Goal: Navigation & Orientation: Find specific page/section

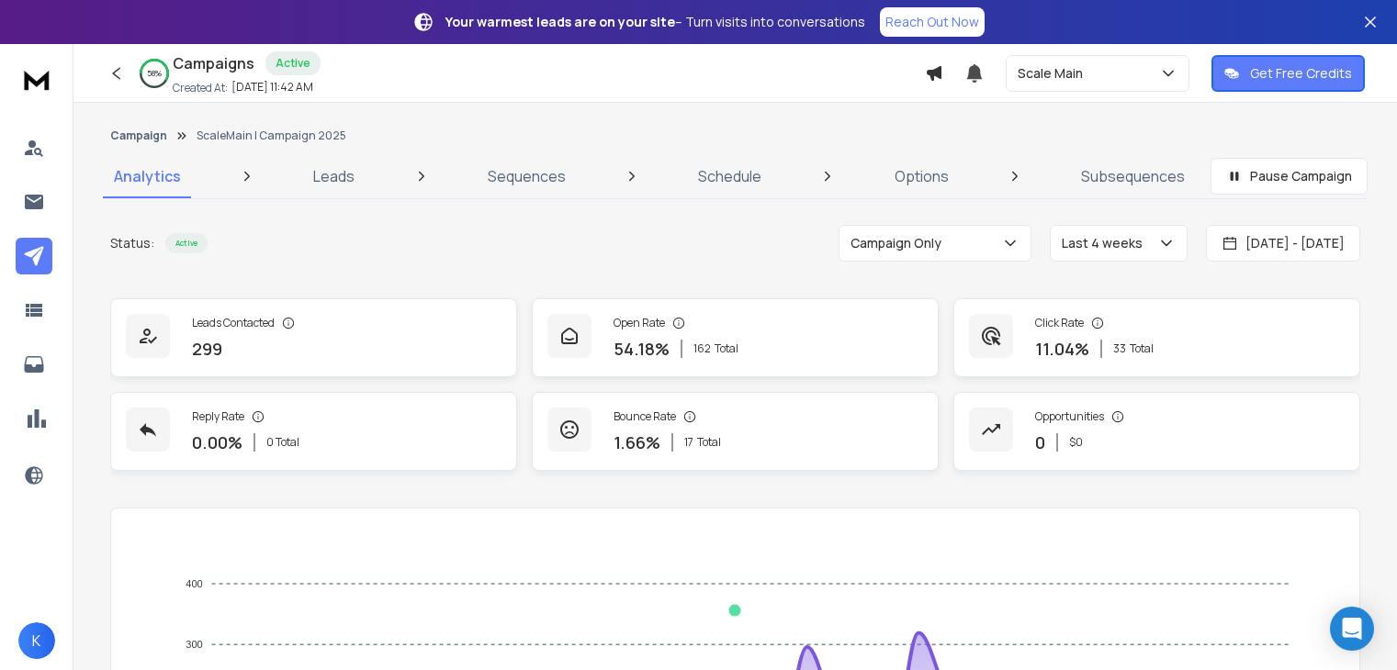
scroll to position [900, 0]
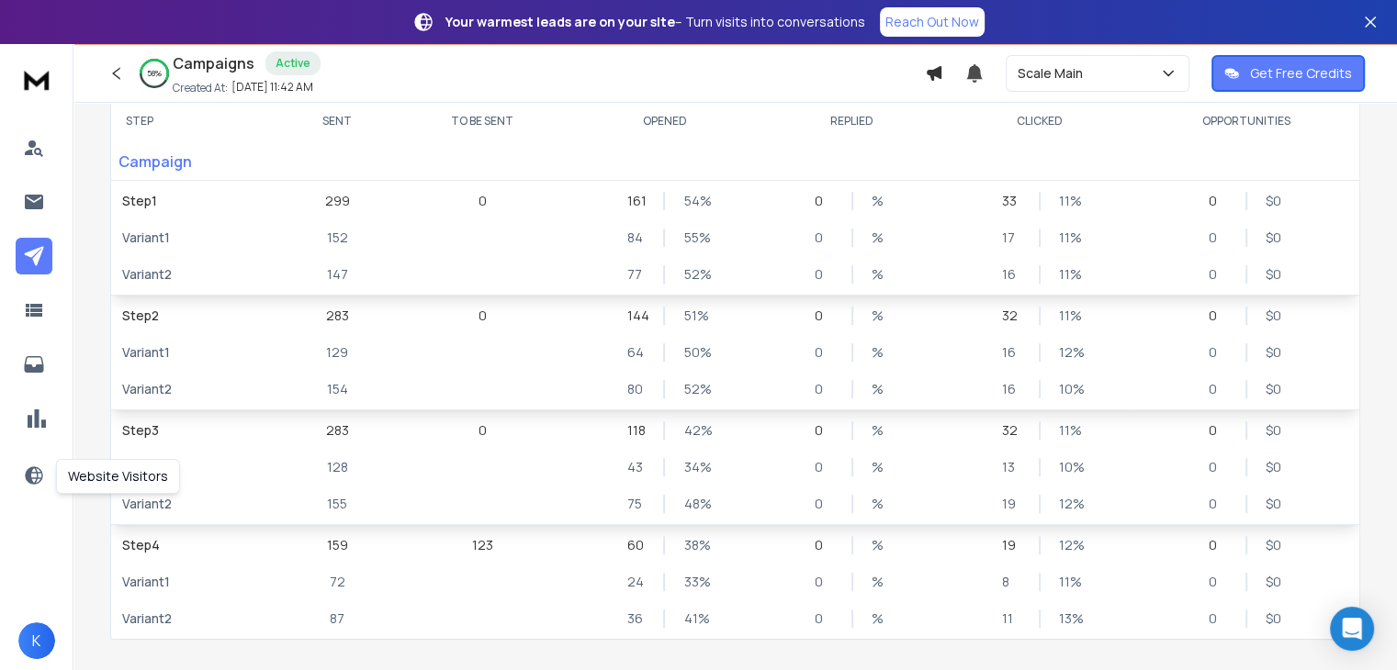
drag, startPoint x: 32, startPoint y: 478, endPoint x: 62, endPoint y: 484, distance: 31.0
click at [32, 478] on icon at bounding box center [34, 476] width 22 height 22
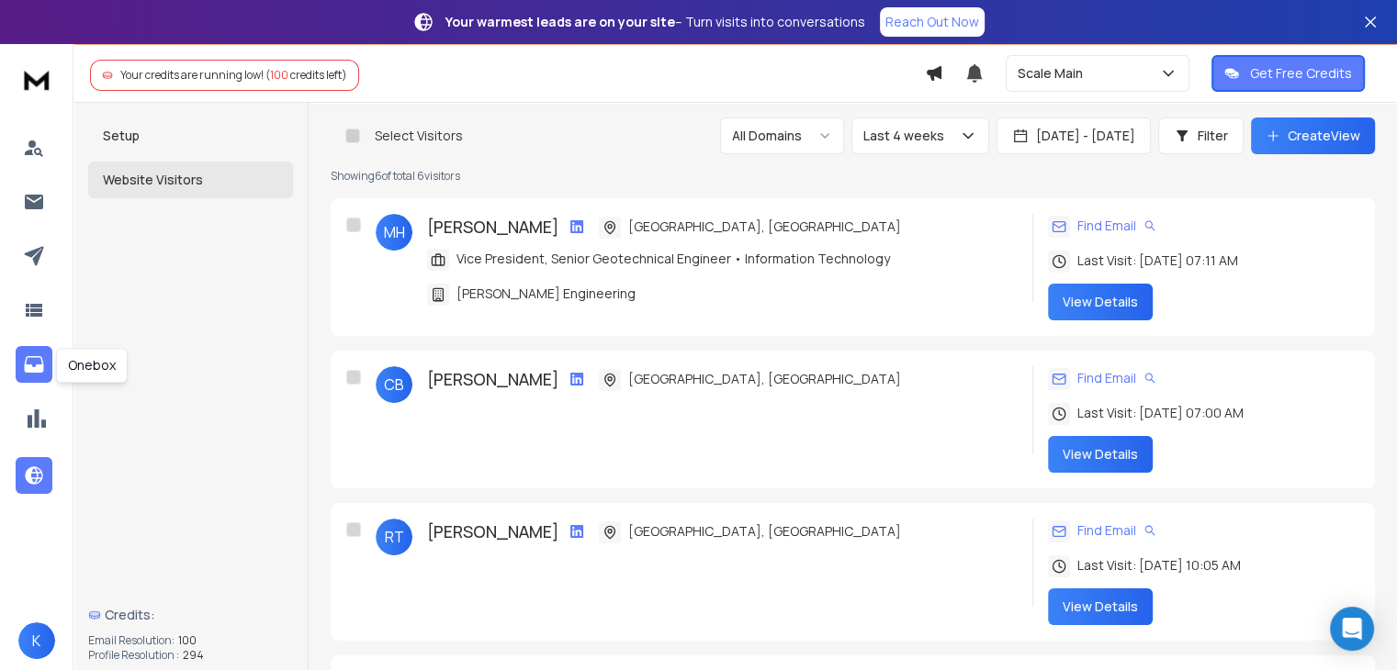
click at [25, 369] on icon at bounding box center [33, 364] width 19 height 17
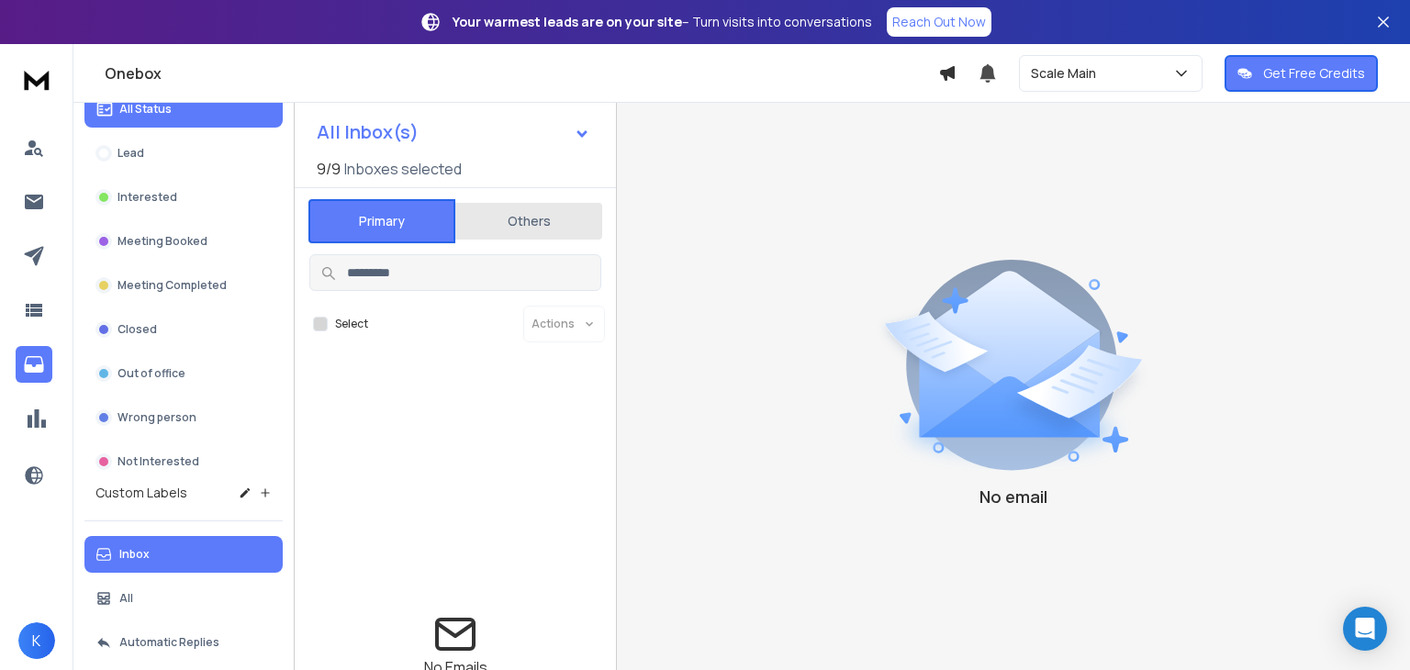
scroll to position [184, 0]
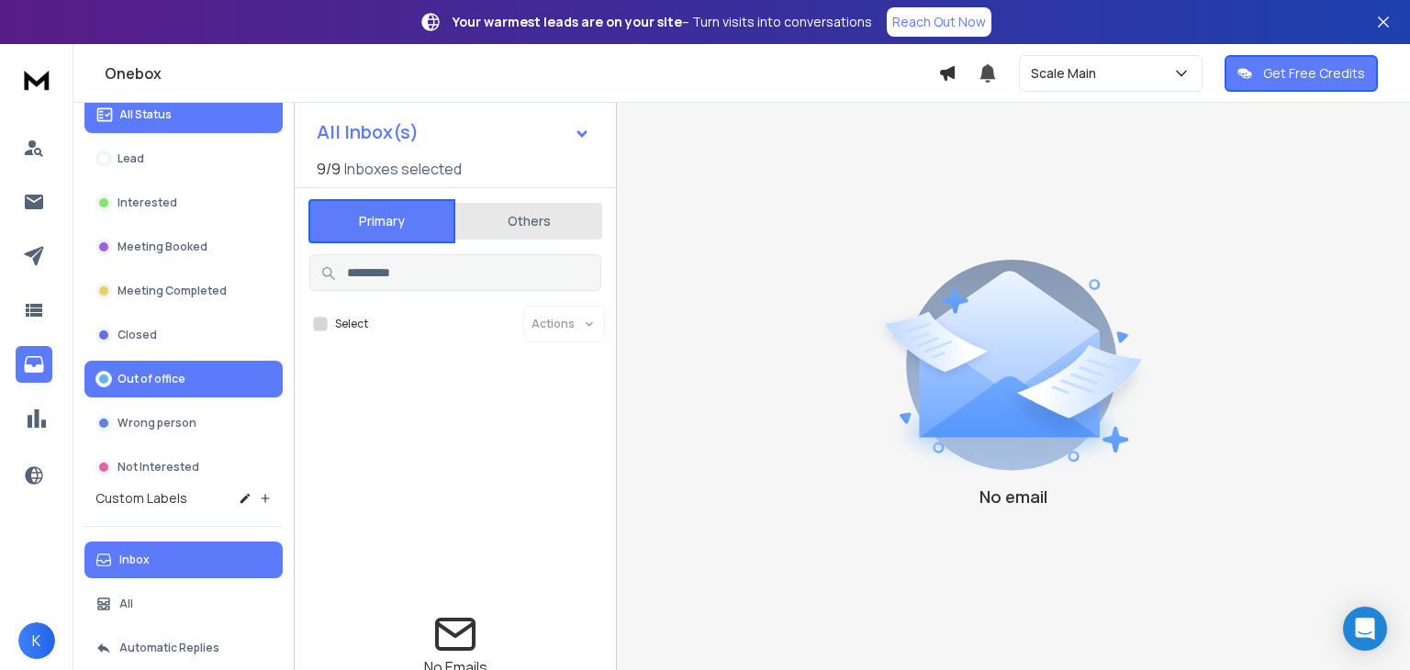
click at [163, 387] on div "Out of office" at bounding box center [141, 379] width 90 height 17
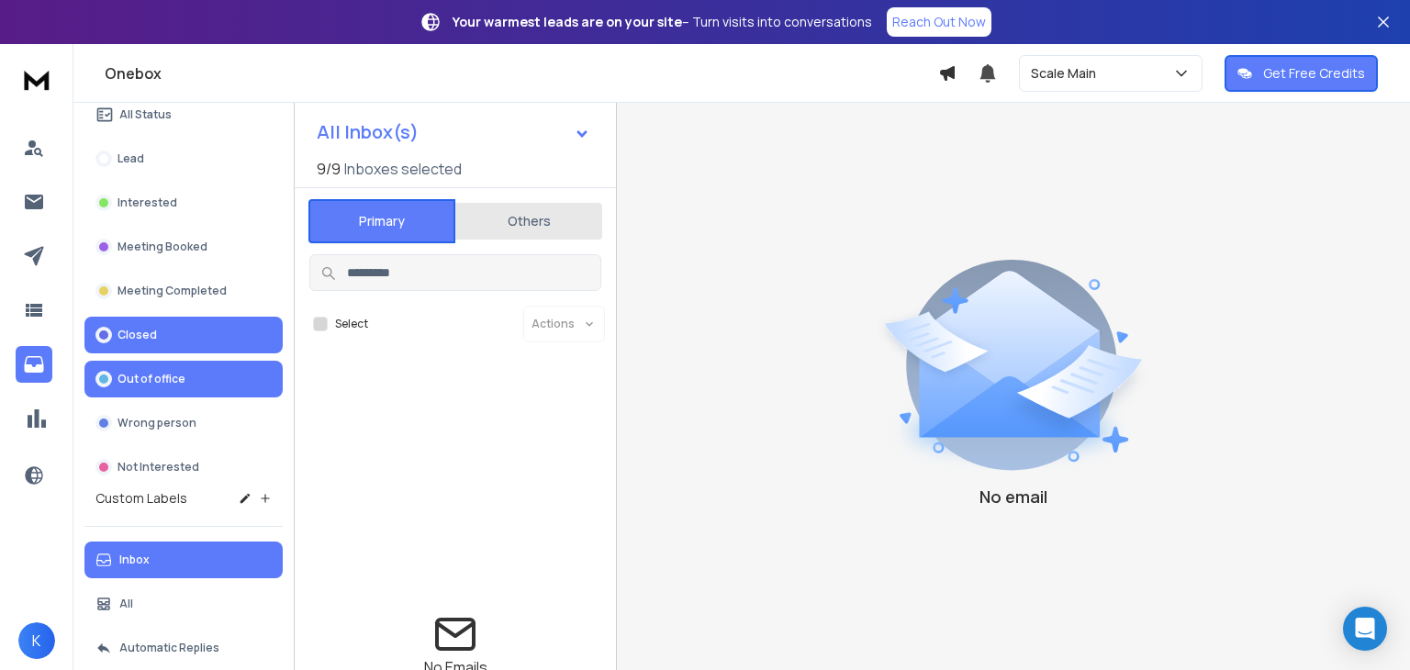
click at [145, 333] on p "Closed" at bounding box center [137, 335] width 39 height 15
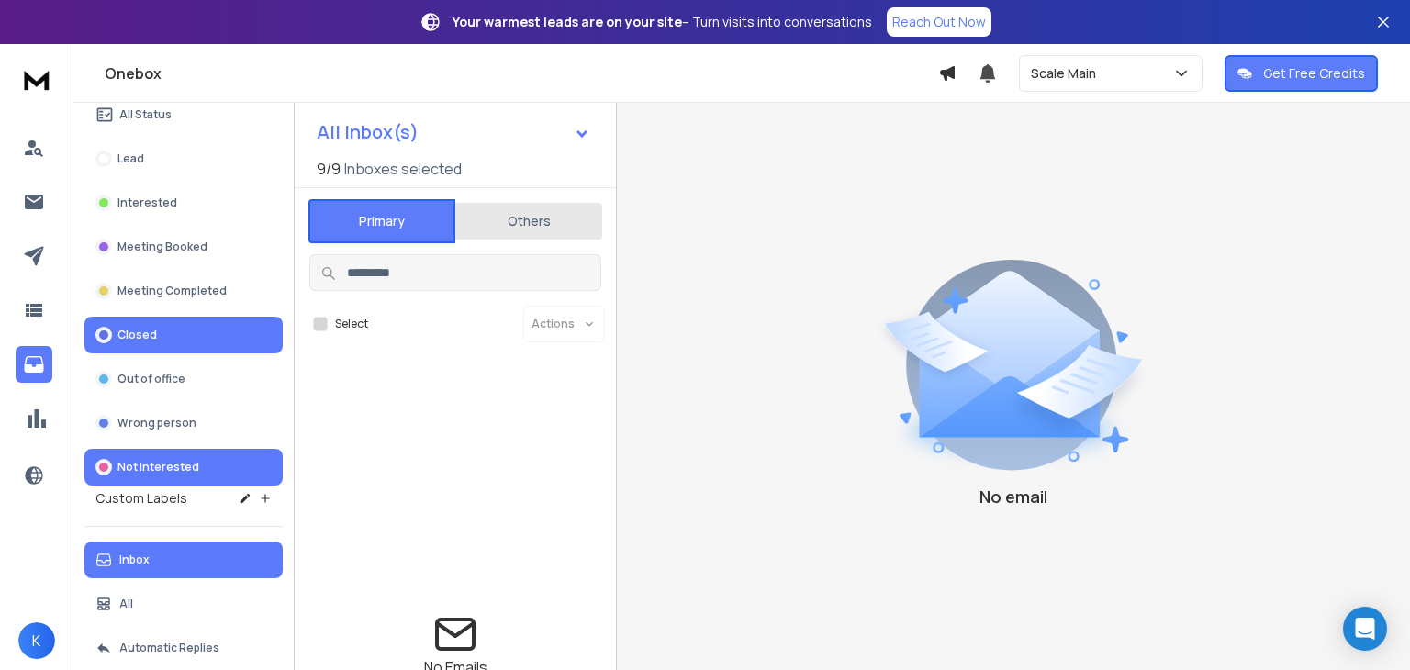
click at [152, 468] on p "Not Interested" at bounding box center [159, 467] width 82 height 15
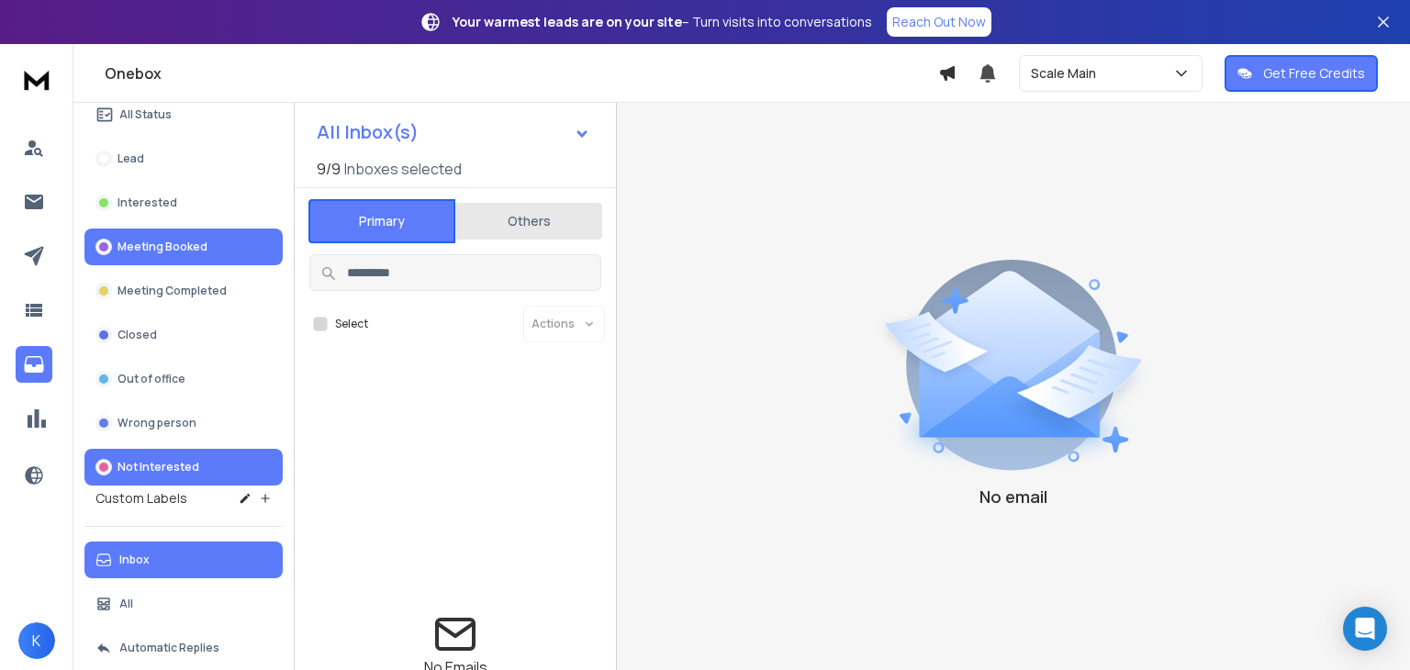
click at [173, 250] on p "Meeting Booked" at bounding box center [163, 247] width 90 height 15
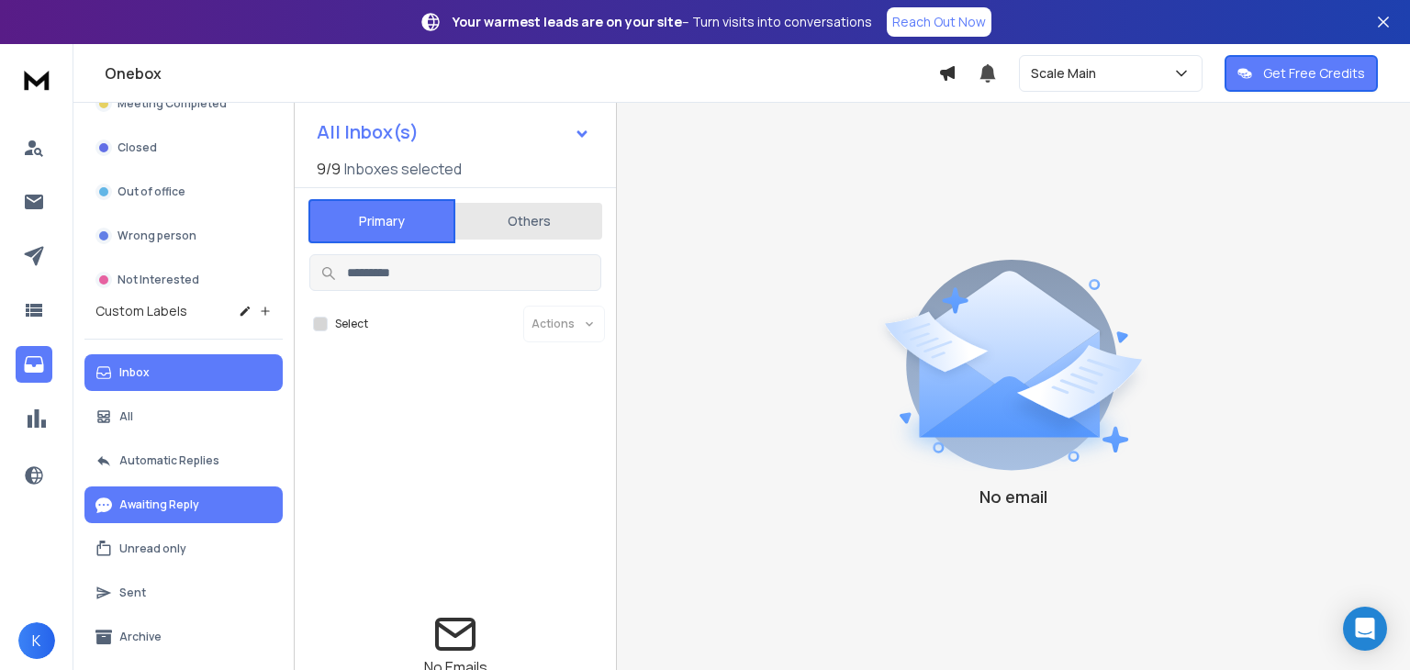
scroll to position [386, 0]
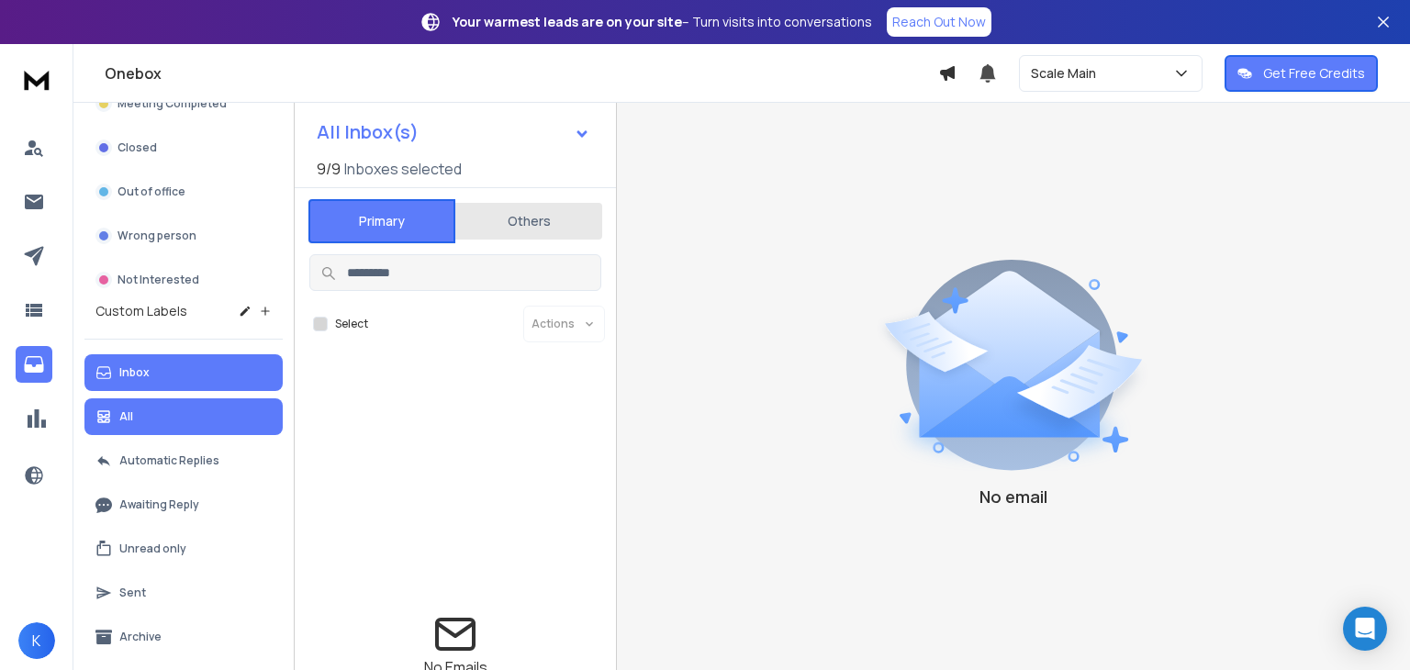
click at [151, 405] on button "All" at bounding box center [183, 417] width 198 height 37
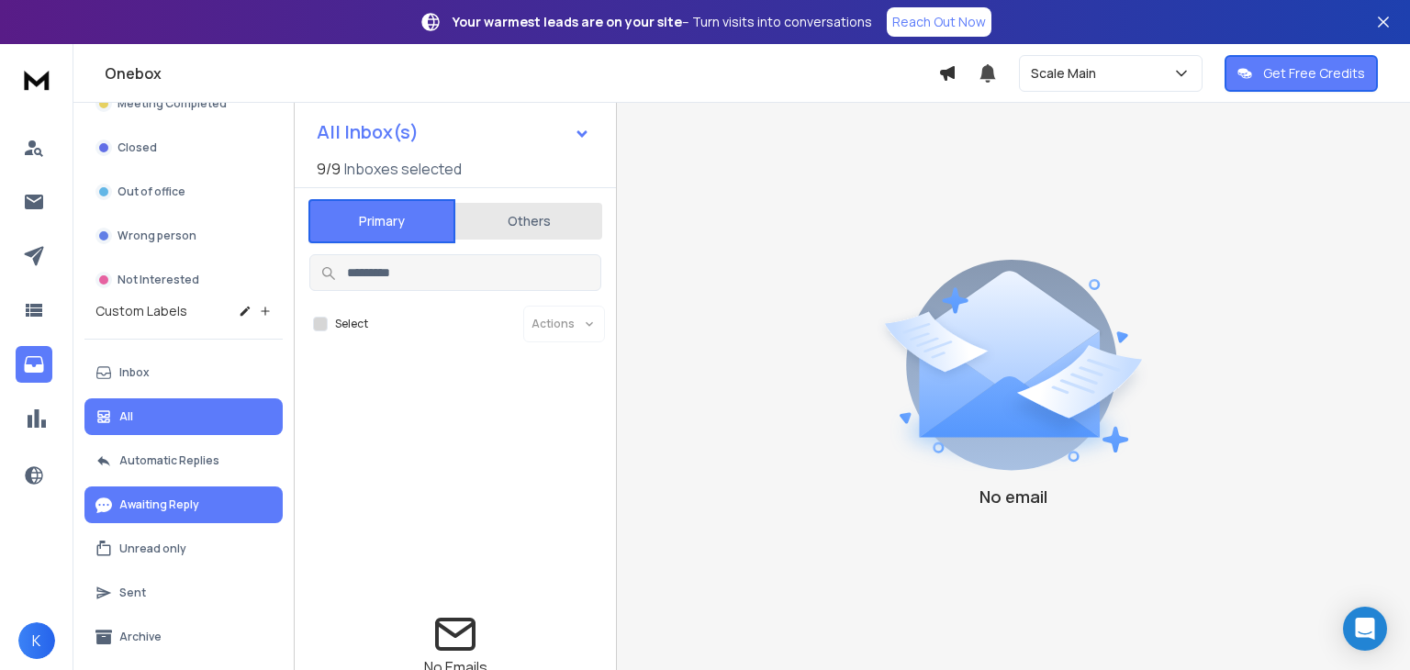
click at [154, 498] on p "Awaiting Reply" at bounding box center [159, 505] width 80 height 15
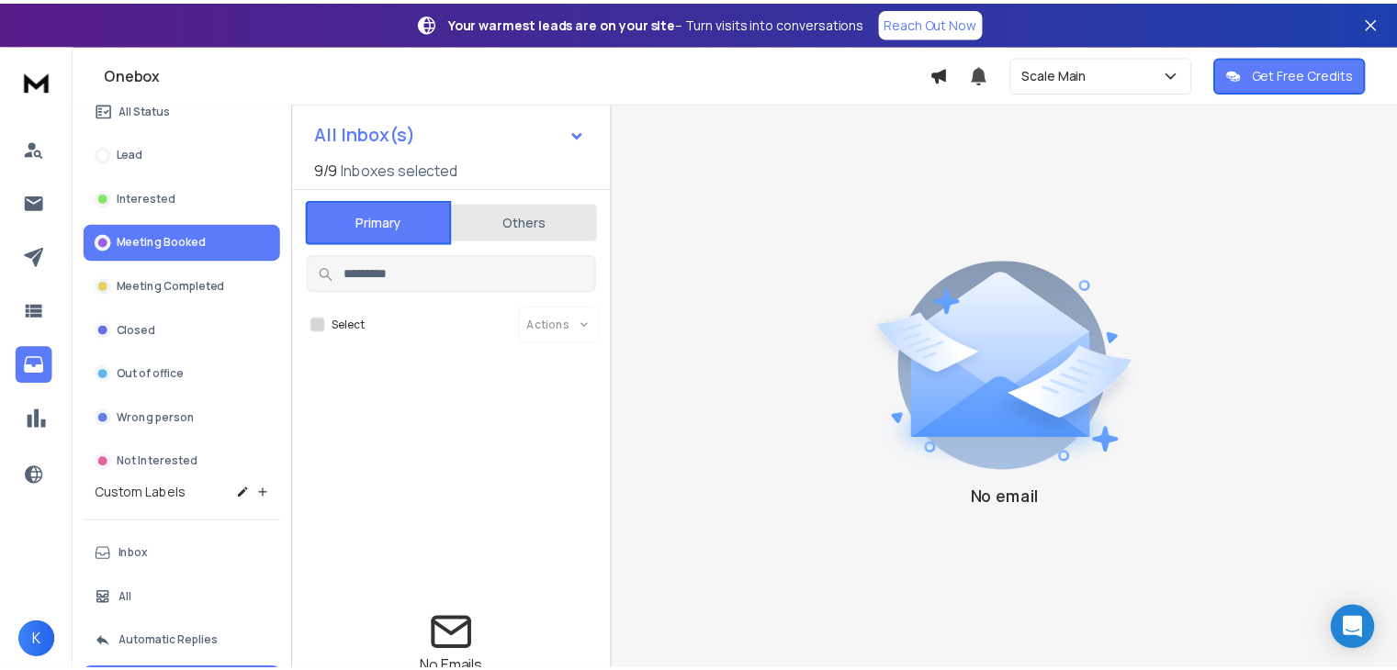
scroll to position [0, 0]
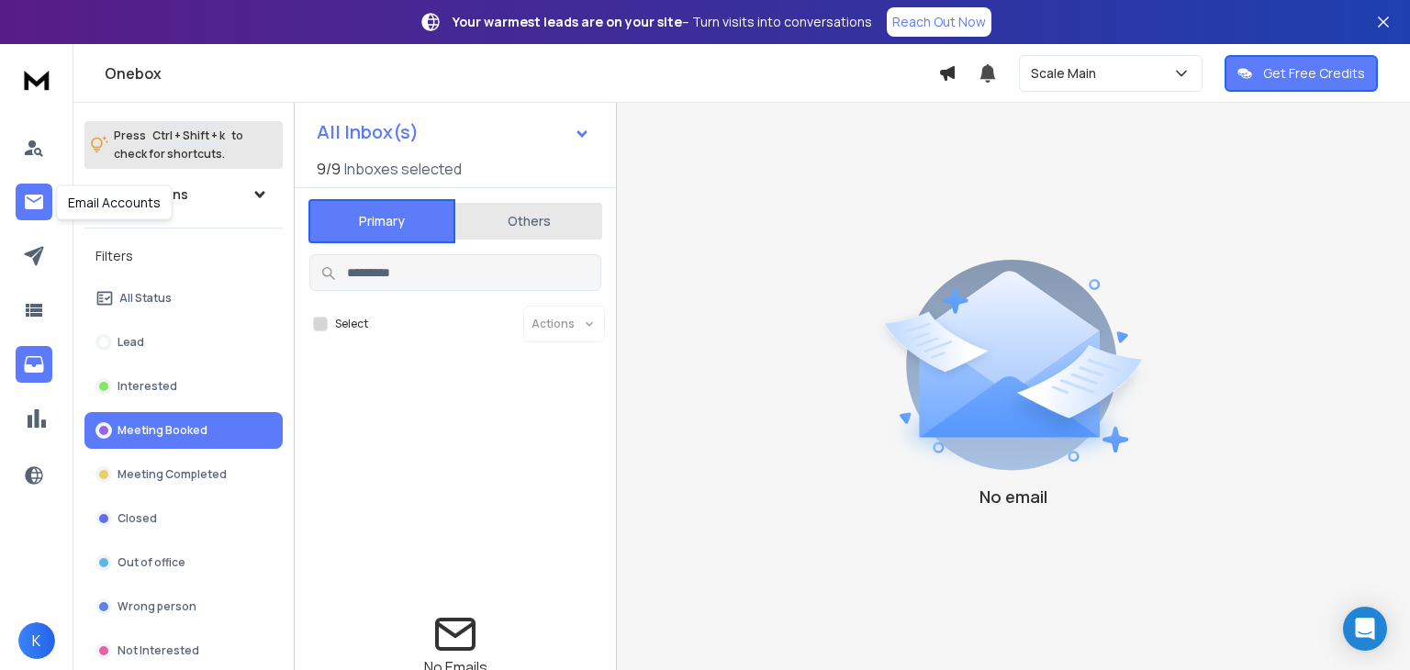
click at [29, 208] on icon at bounding box center [34, 202] width 18 height 15
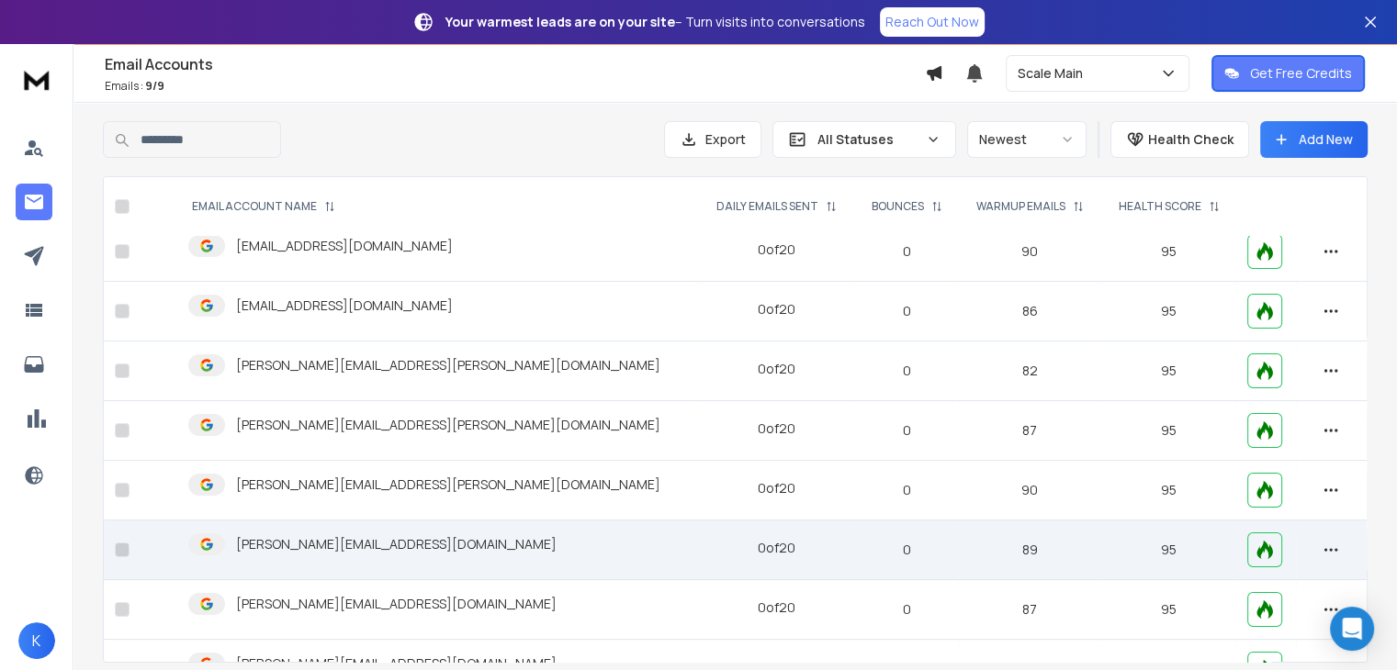
scroll to position [124, 0]
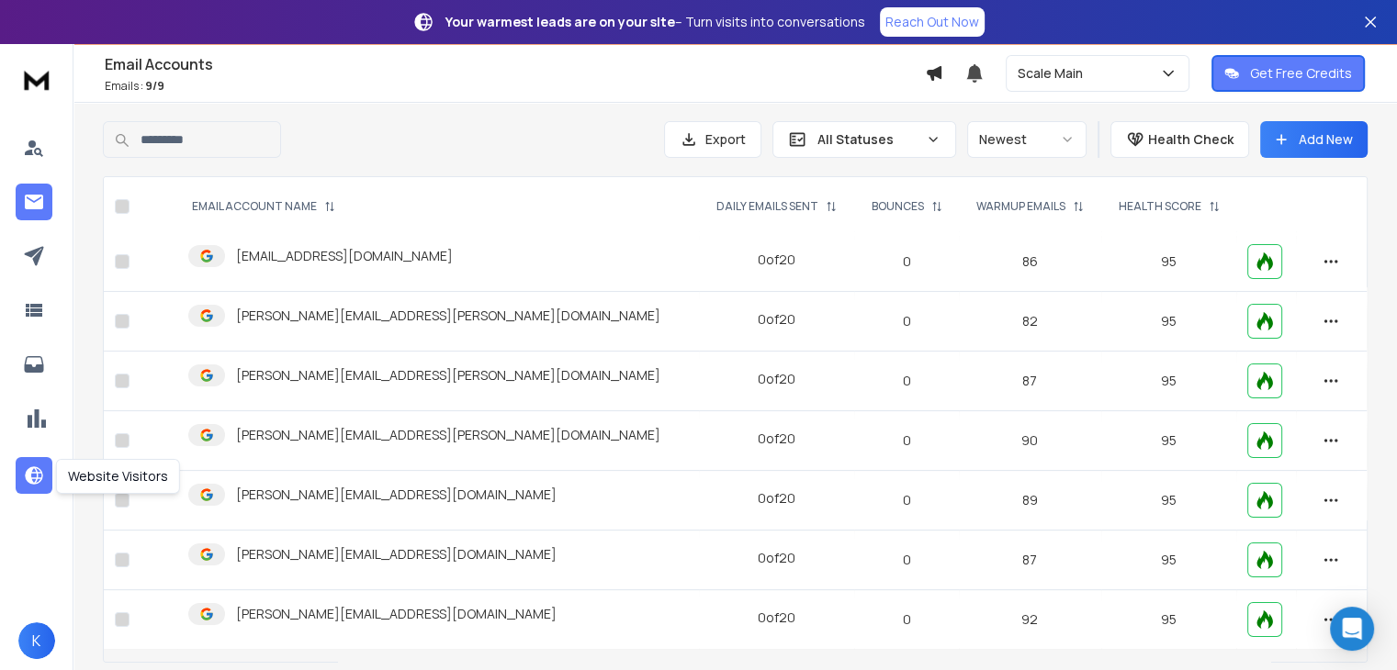
click at [32, 459] on link at bounding box center [34, 475] width 37 height 37
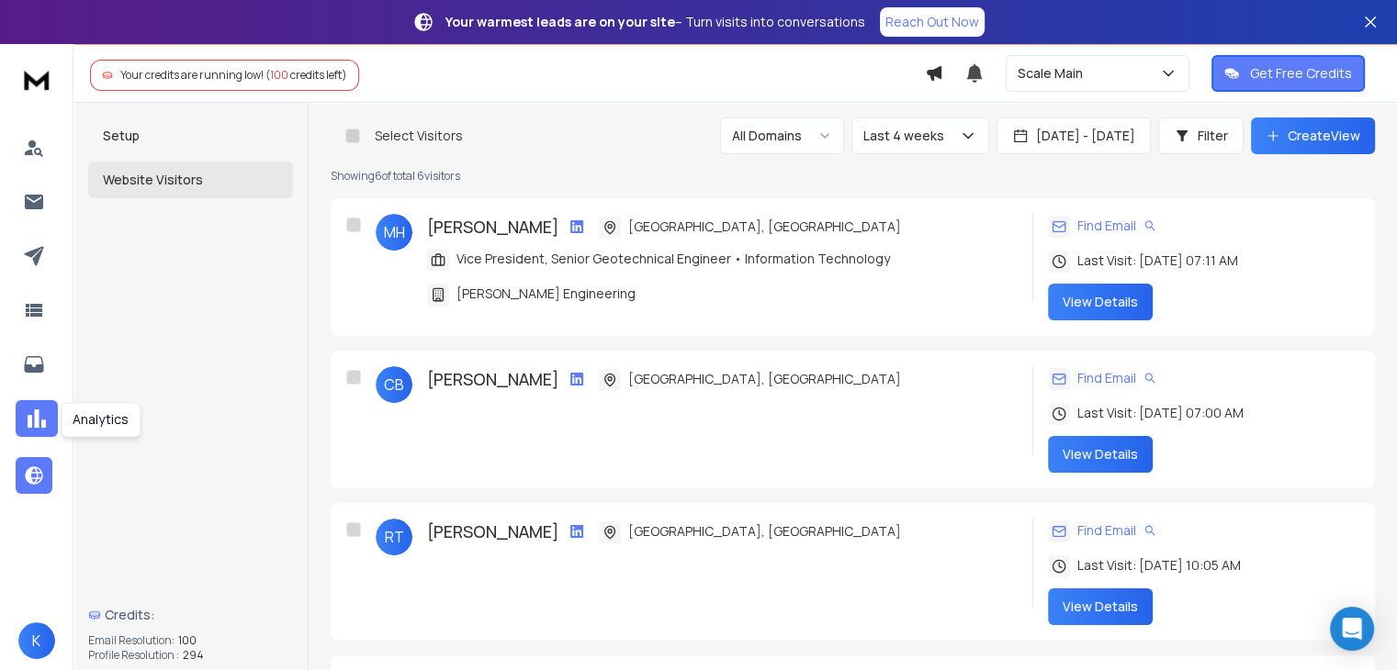
click at [38, 419] on icon at bounding box center [37, 419] width 18 height 18
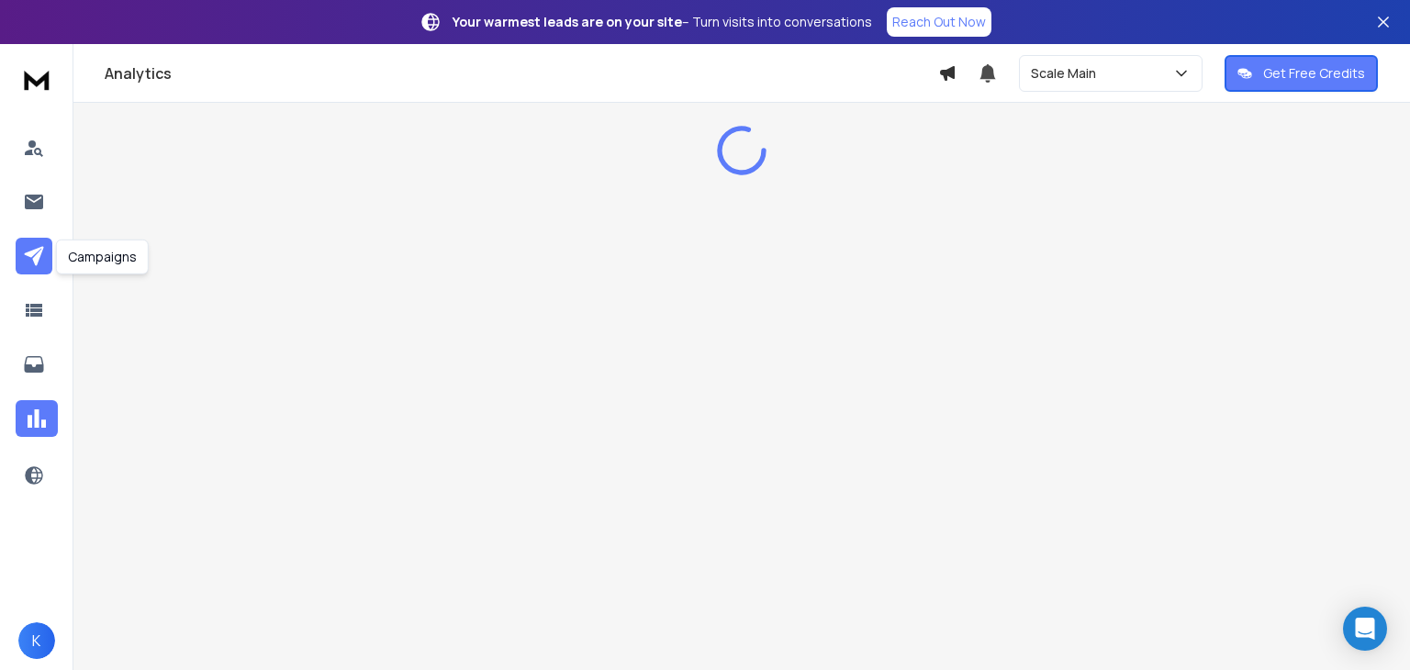
click at [36, 258] on icon at bounding box center [33, 255] width 19 height 19
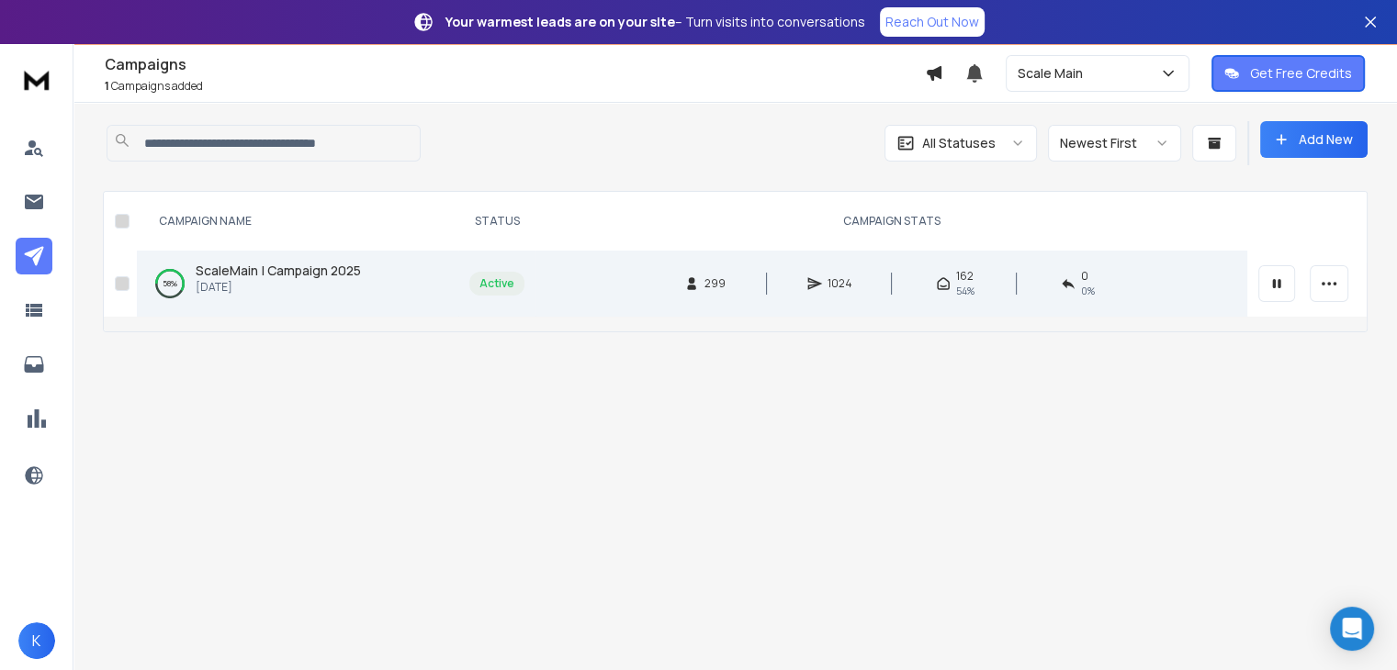
click at [269, 275] on span "ScaleMain | Campaign 2025" at bounding box center [278, 270] width 165 height 17
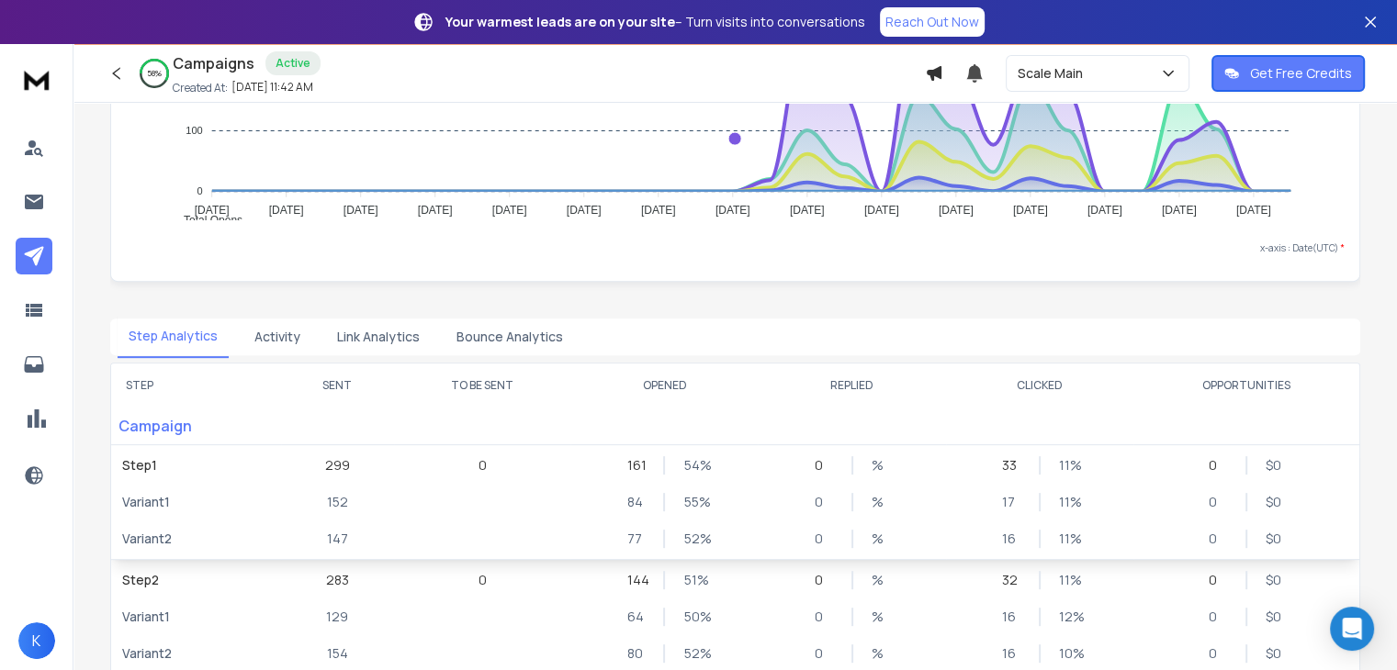
scroll to position [900, 0]
